Goal: Task Accomplishment & Management: Use online tool/utility

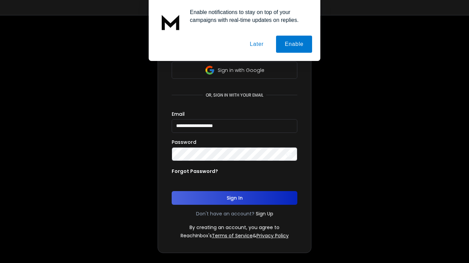
type input "**********"
click at [234, 198] on button "Sign In" at bounding box center [234, 198] width 126 height 14
